Goal: Check status: Check status

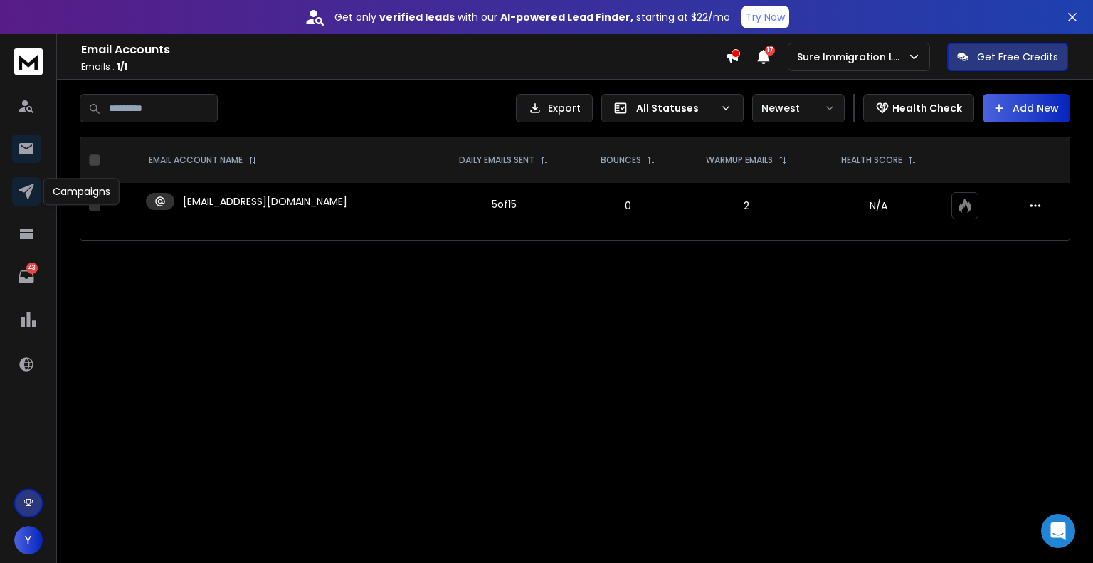
click at [29, 187] on icon at bounding box center [25, 191] width 15 height 15
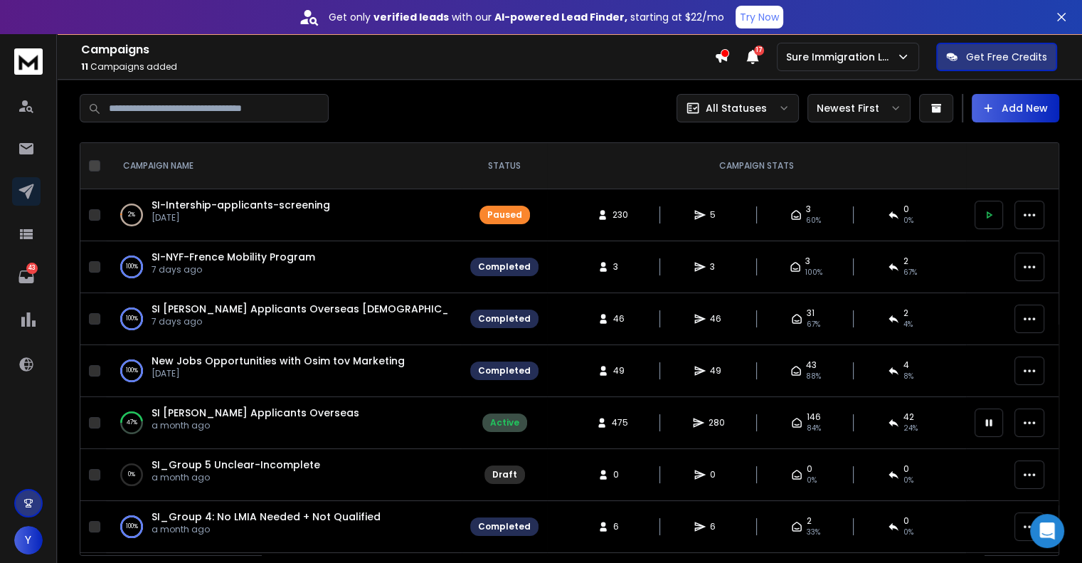
click at [306, 200] on span "SI-Intership-applicants-screening" at bounding box center [241, 205] width 179 height 14
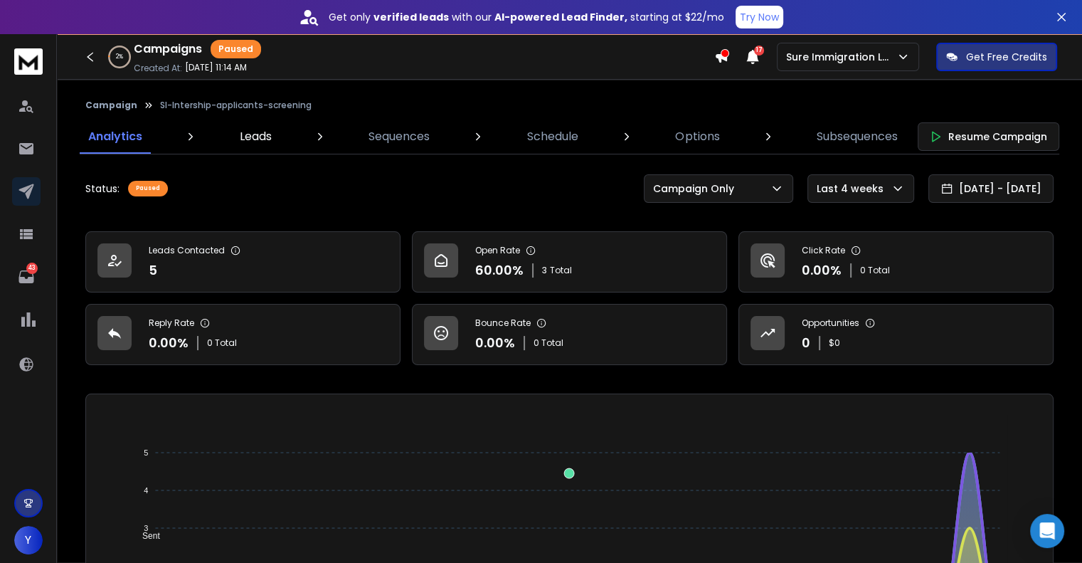
click at [253, 137] on p "Leads" at bounding box center [256, 136] width 32 height 17
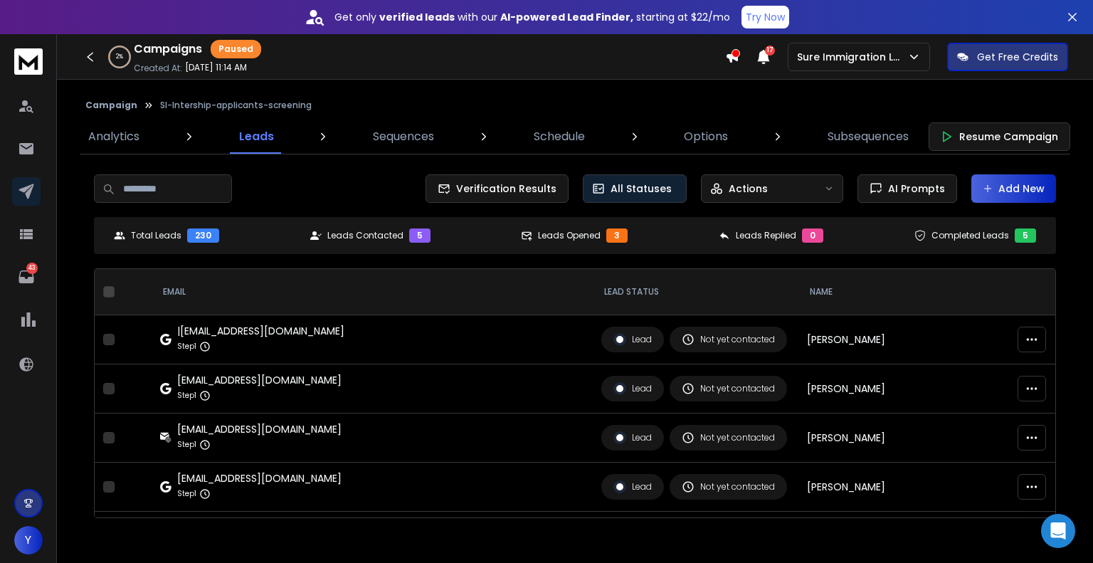
click at [660, 184] on p "All Statuses" at bounding box center [640, 188] width 61 height 14
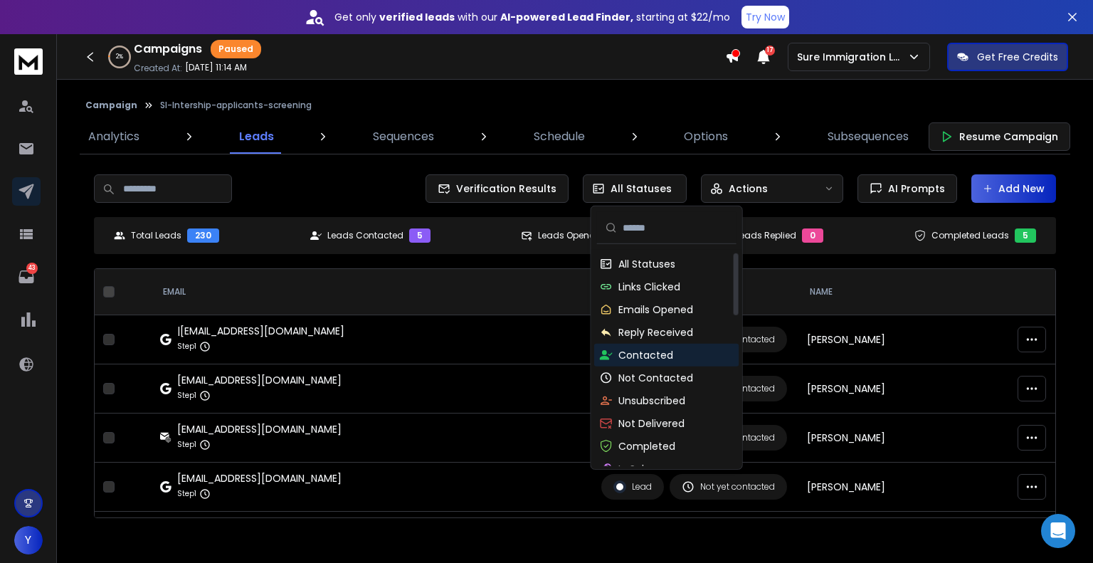
click at [662, 351] on p "Contacted" at bounding box center [645, 355] width 55 height 14
